Goal: Check status: Check status

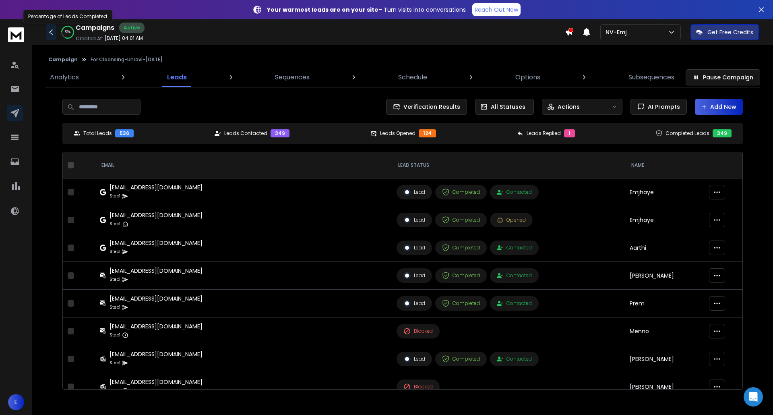
click at [48, 33] on icon at bounding box center [51, 32] width 7 height 7
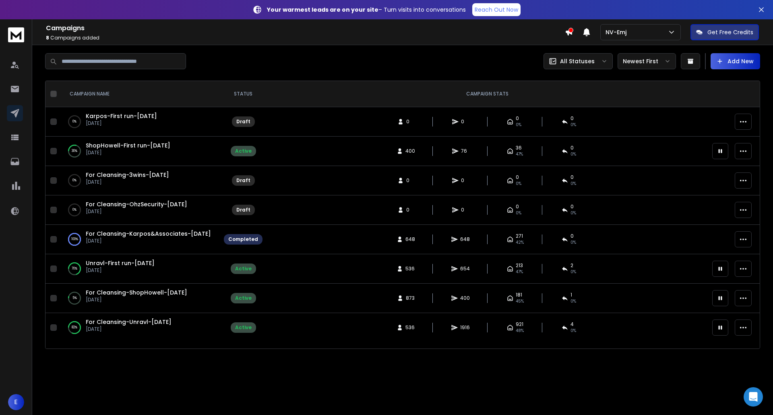
click at [177, 267] on div "70 % Unravl-First run-[DATE][DATE]" at bounding box center [139, 268] width 143 height 19
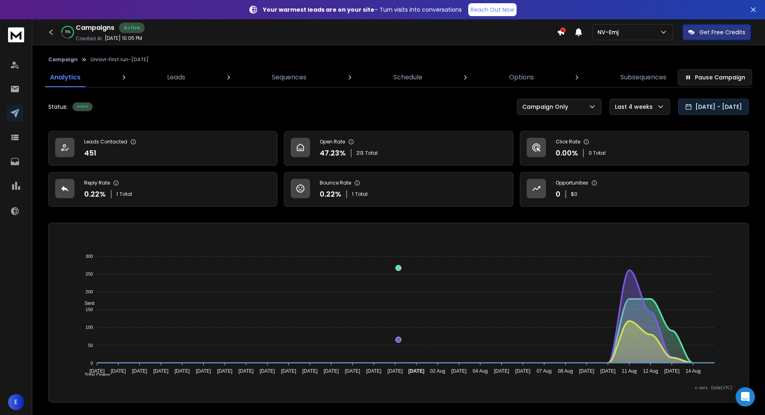
click at [701, 106] on button "[DATE] - [DATE]" at bounding box center [713, 107] width 71 height 16
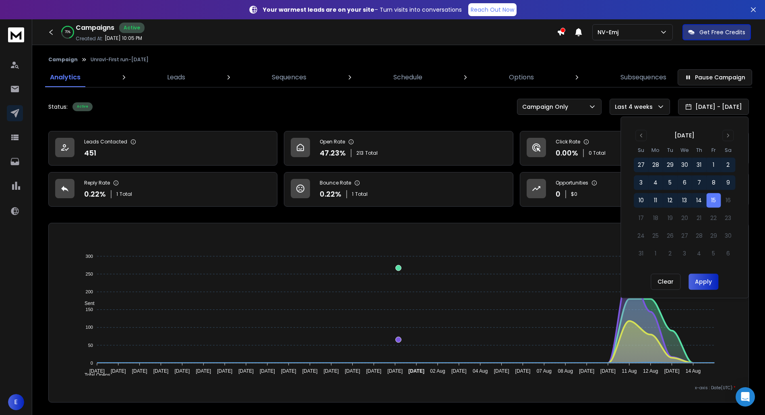
click at [700, 200] on button "14" at bounding box center [699, 200] width 15 height 15
click at [701, 202] on button "14" at bounding box center [699, 200] width 15 height 15
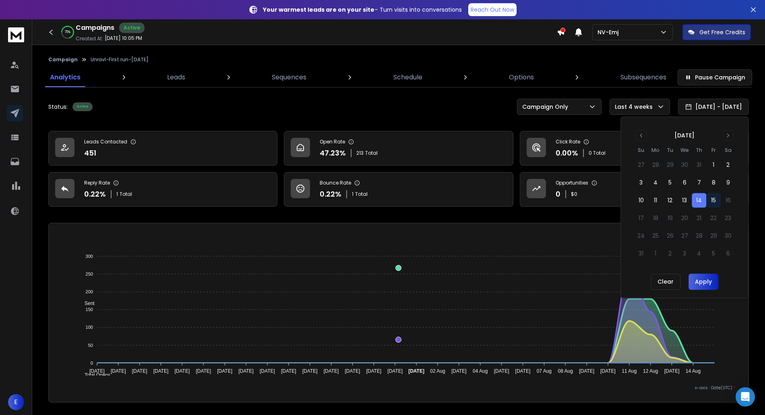
click at [706, 280] on button "Apply" at bounding box center [704, 282] width 30 height 16
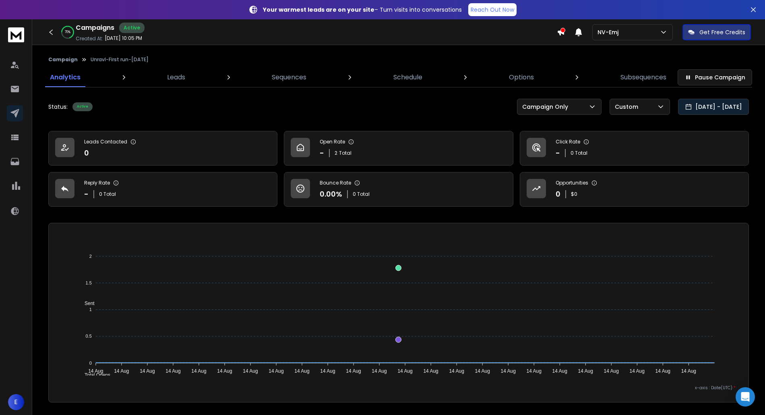
click at [711, 110] on button "[DATE] - [DATE]" at bounding box center [713, 107] width 71 height 16
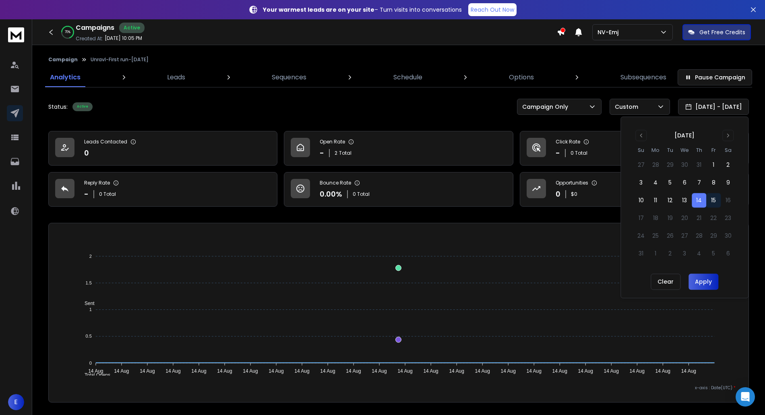
click at [700, 201] on button "14" at bounding box center [699, 200] width 15 height 15
click at [711, 284] on button "Apply" at bounding box center [704, 282] width 30 height 16
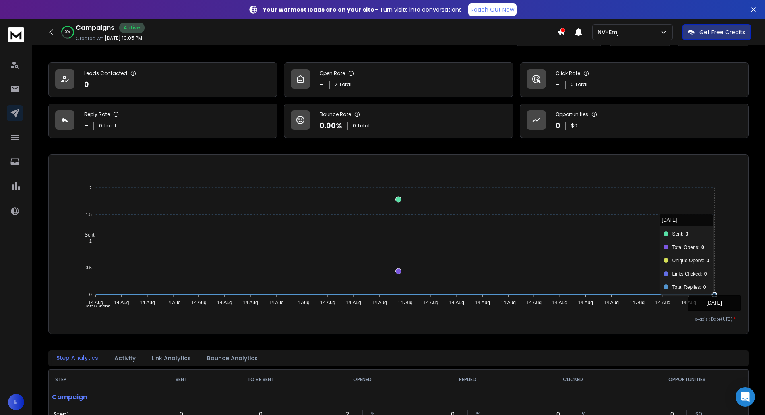
scroll to position [92, 0]
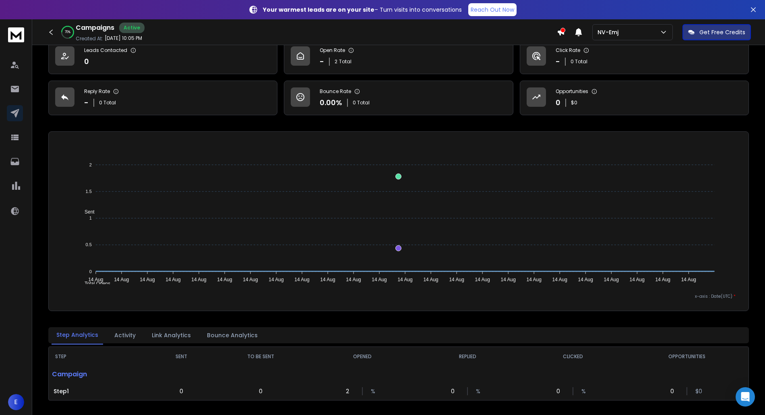
drag, startPoint x: 49, startPoint y: 29, endPoint x: 68, endPoint y: 42, distance: 22.7
click at [49, 29] on icon at bounding box center [51, 32] width 7 height 7
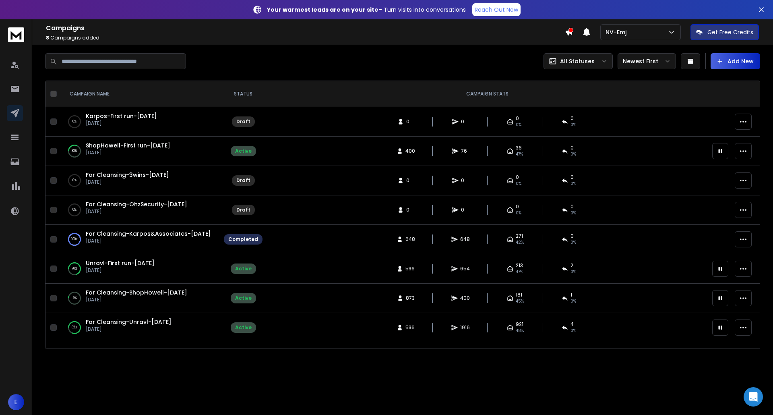
click at [185, 147] on div "32 % ShopHowell-First run-[DATE] [DATE]" at bounding box center [139, 150] width 143 height 19
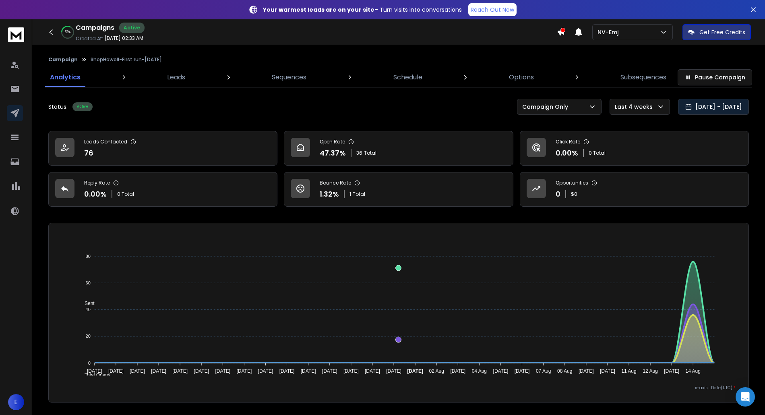
click at [714, 105] on button "[DATE] - [DATE]" at bounding box center [713, 107] width 71 height 16
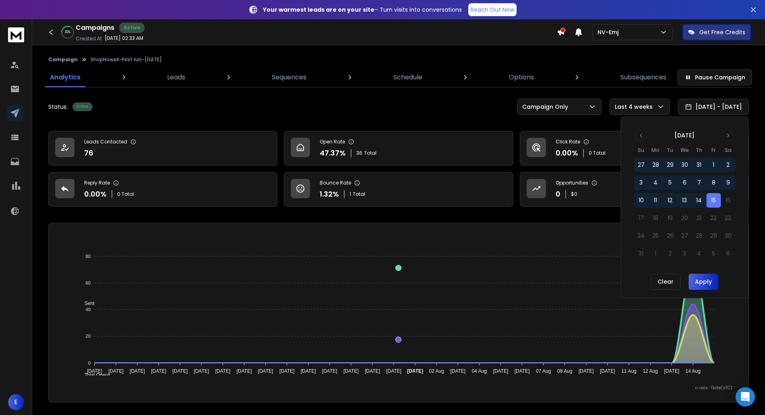
click at [703, 200] on button "14" at bounding box center [699, 200] width 15 height 15
click at [701, 201] on button "14" at bounding box center [699, 200] width 15 height 15
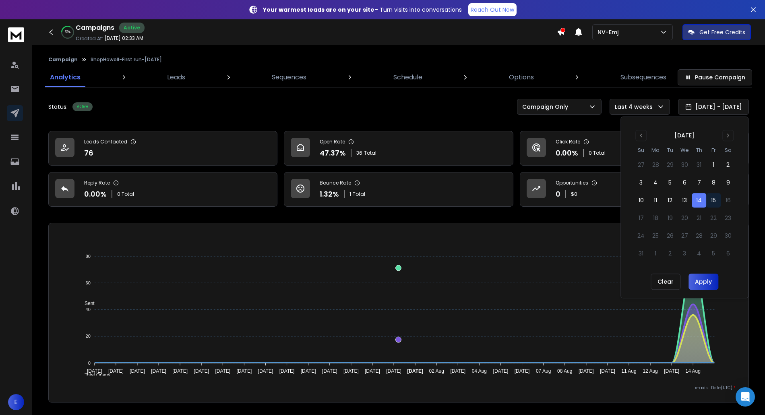
click at [703, 278] on button "Apply" at bounding box center [704, 282] width 30 height 16
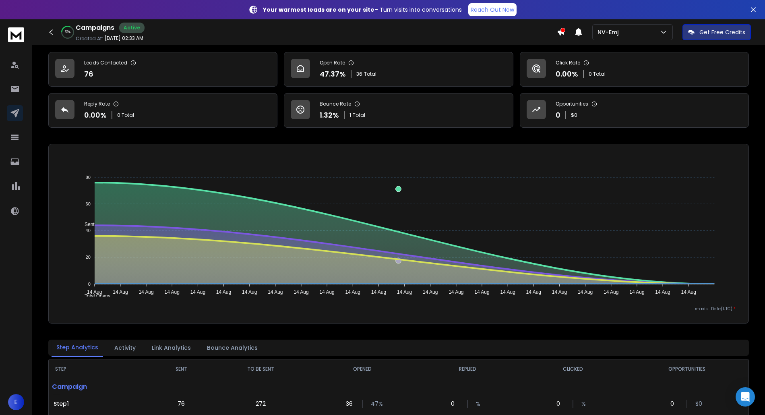
scroll to position [124, 0]
